Goal: Task Accomplishment & Management: Use online tool/utility

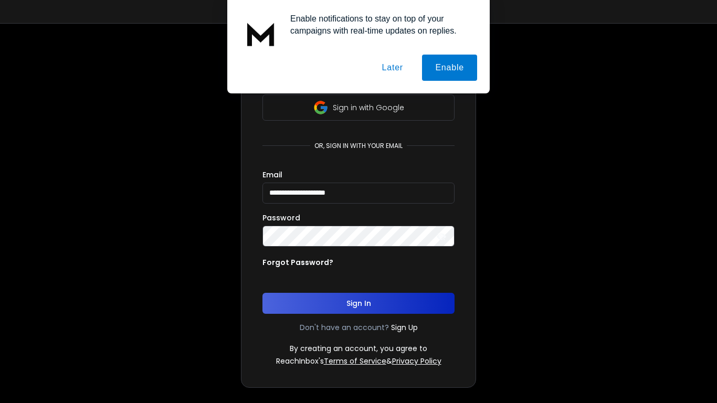
type input "**********"
click at [358, 303] on button "Sign In" at bounding box center [358, 303] width 192 height 21
